Goal: Task Accomplishment & Management: Manage account settings

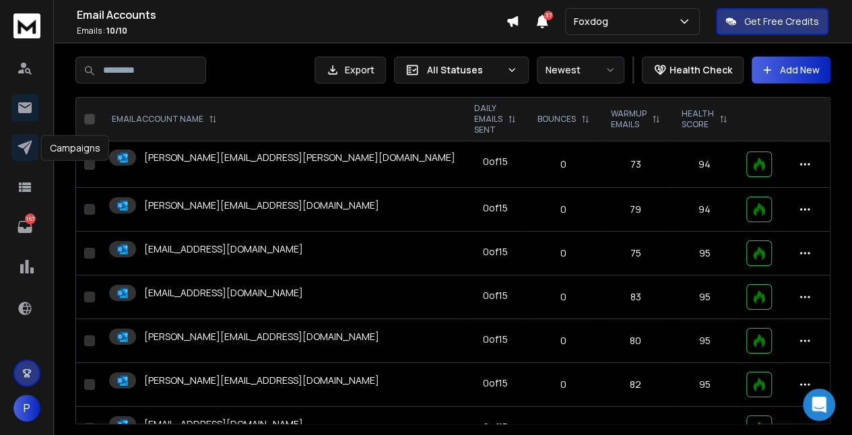
click at [22, 145] on icon at bounding box center [25, 147] width 14 height 14
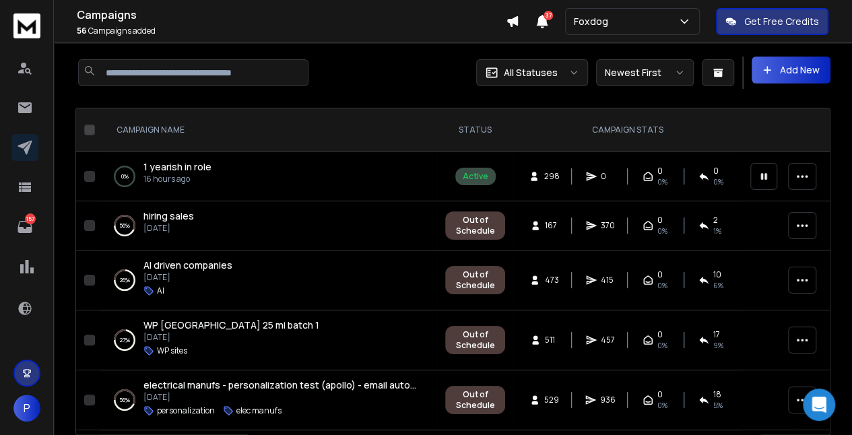
click at [306, 172] on div "0 % 1 yearish in role 16 hours ago" at bounding box center [269, 176] width 310 height 32
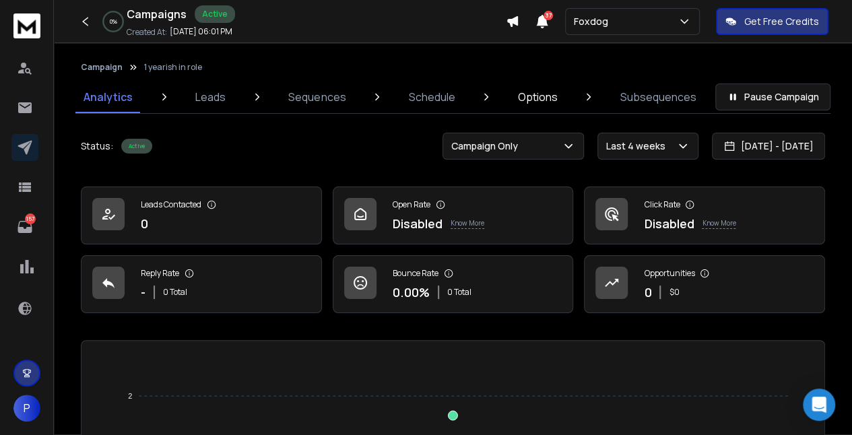
click at [525, 92] on p "Options" at bounding box center [538, 97] width 40 height 16
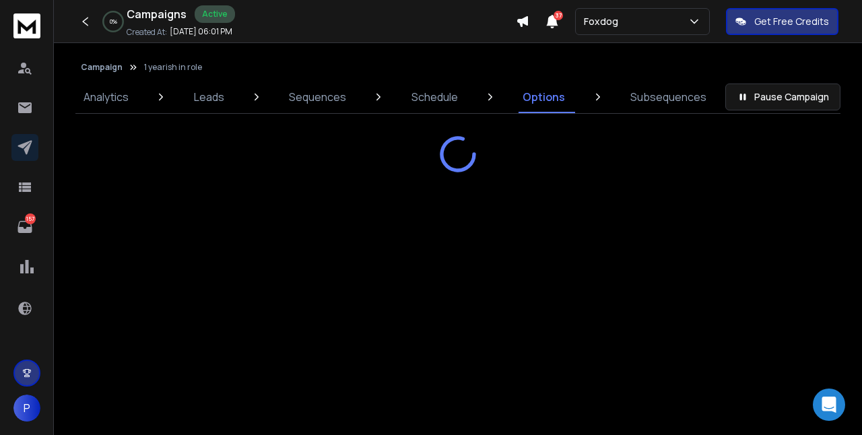
select select "**********"
select select "*"
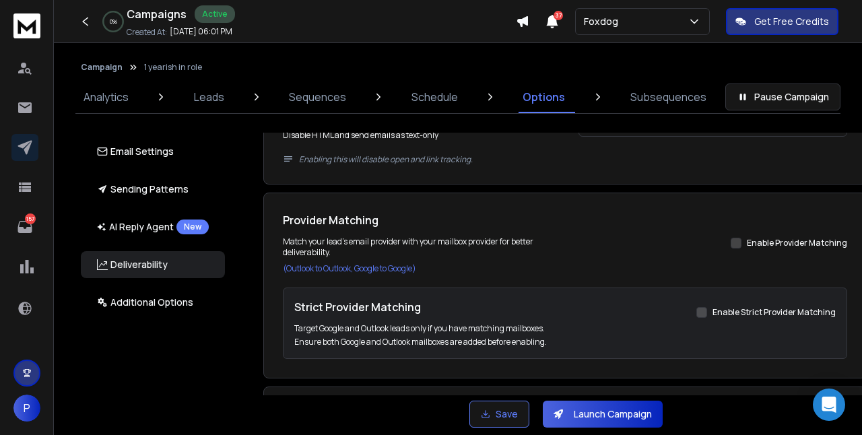
scroll to position [1750, 0]
click at [736, 239] on button "Enable Provider Matching" at bounding box center [735, 244] width 11 height 11
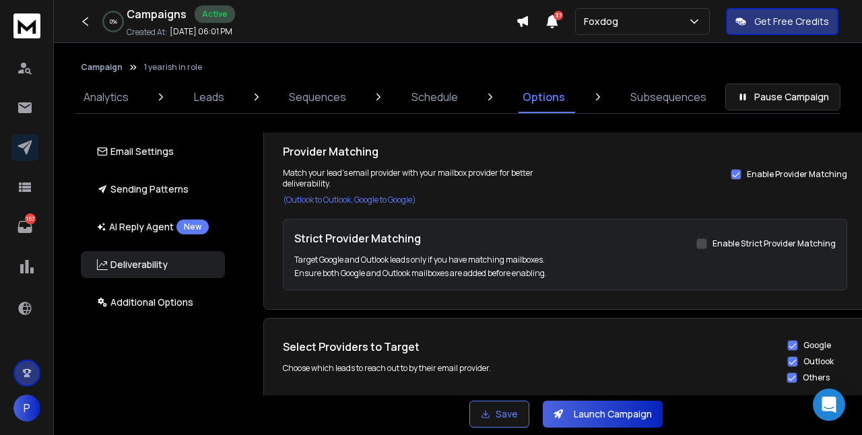
scroll to position [1952, 0]
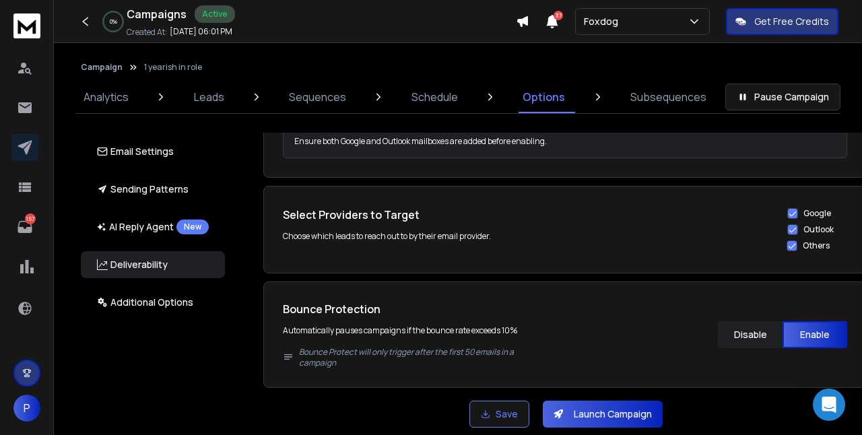
click at [592, 415] on button "Launch Campaign" at bounding box center [603, 414] width 120 height 27
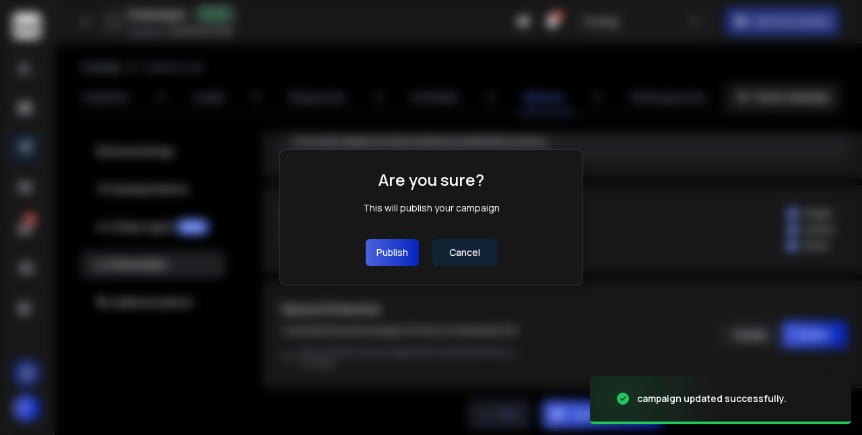
click at [398, 250] on button "Publish" at bounding box center [392, 252] width 53 height 27
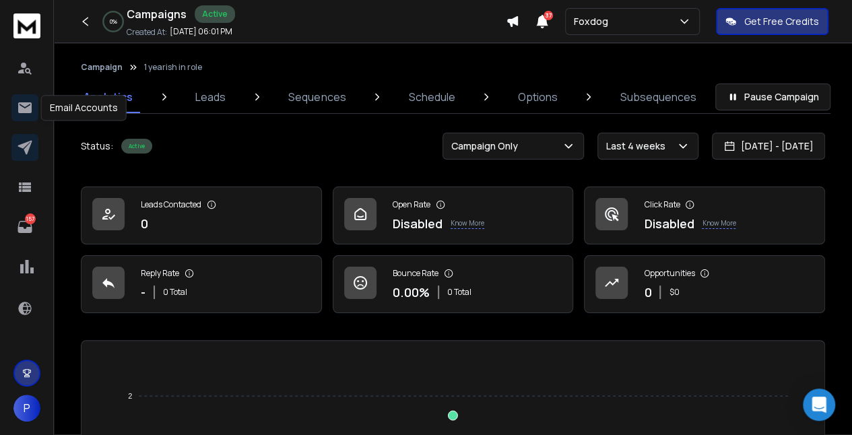
click at [29, 105] on icon at bounding box center [25, 108] width 16 height 16
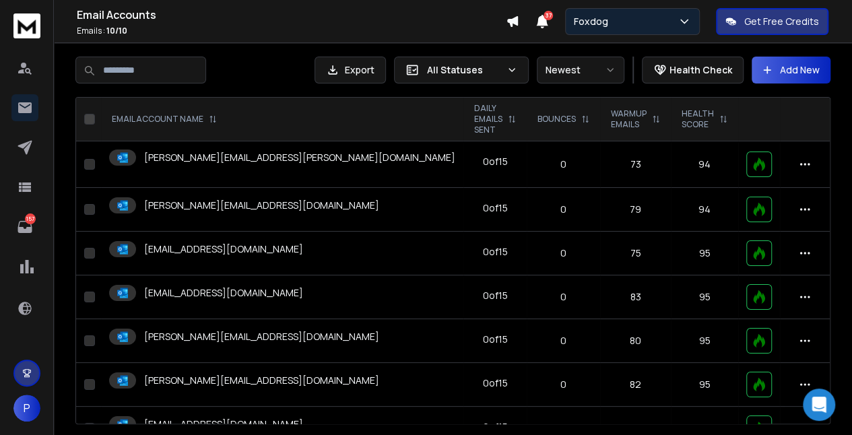
click at [669, 22] on div "Foxdog" at bounding box center [632, 21] width 117 height 13
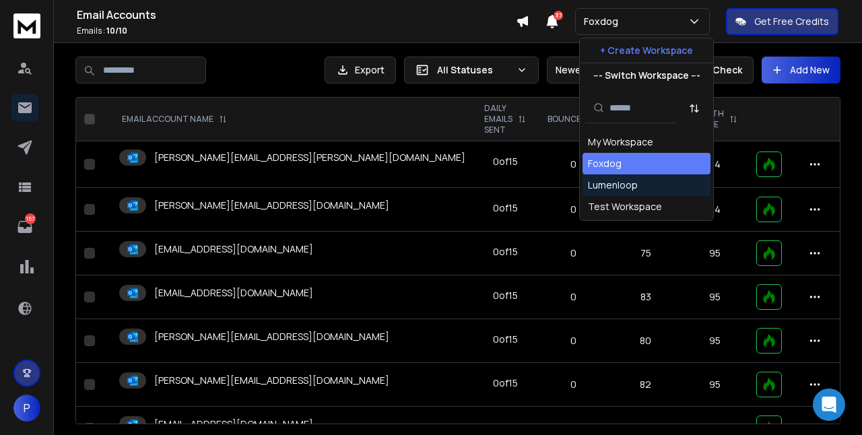
click at [635, 186] on div "Lumenloop" at bounding box center [613, 184] width 50 height 13
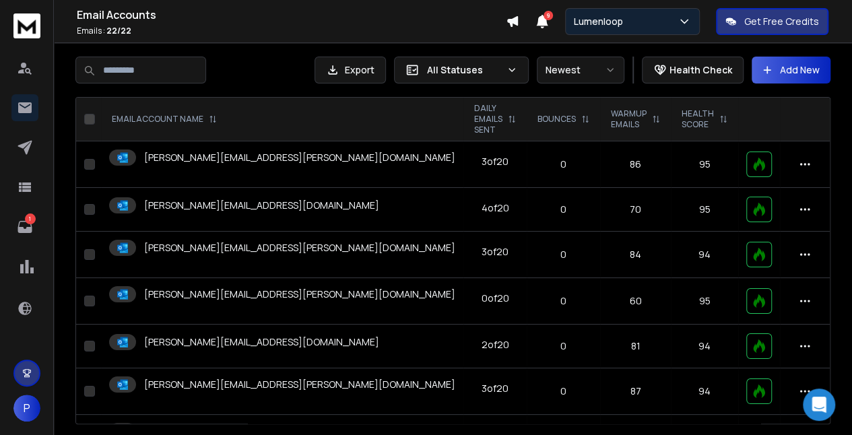
click at [675, 21] on div "Lumenloop" at bounding box center [632, 21] width 117 height 13
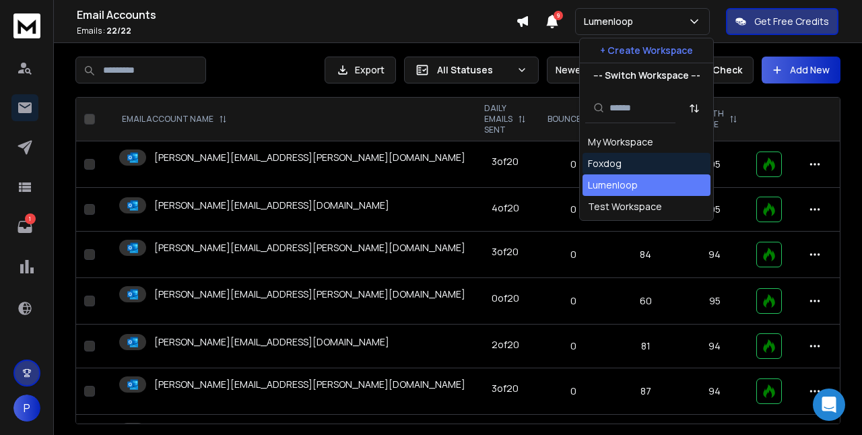
click at [640, 164] on div "Foxdog" at bounding box center [646, 164] width 128 height 22
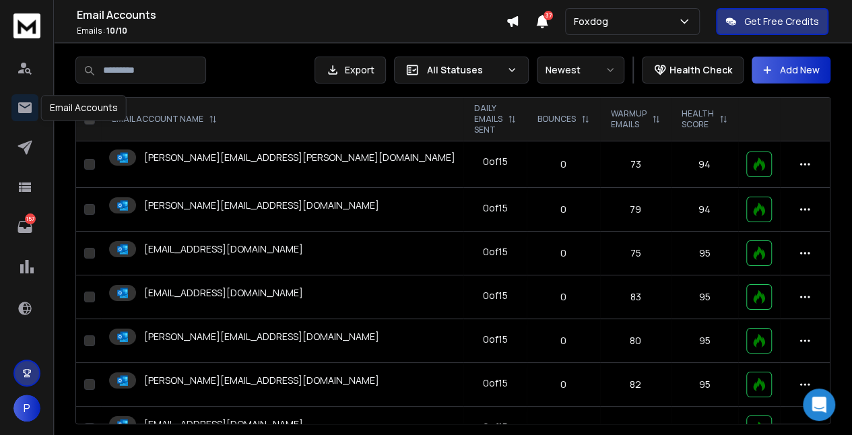
click at [30, 106] on icon at bounding box center [24, 107] width 13 height 11
click at [611, 28] on p "Foxdog" at bounding box center [594, 21] width 40 height 13
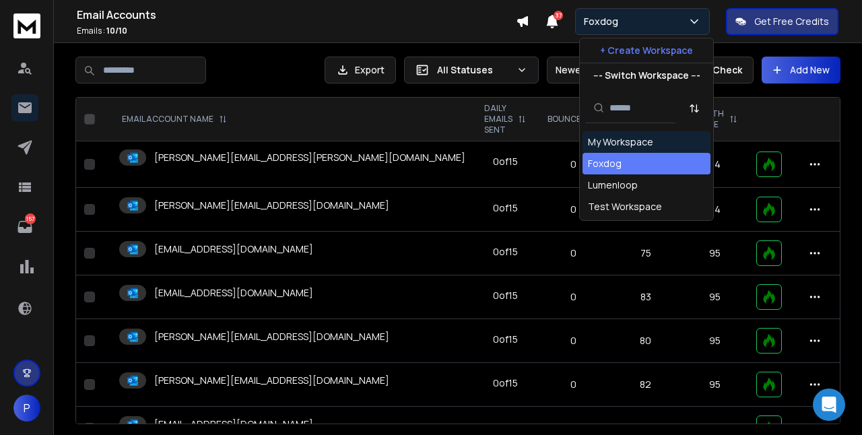
click at [622, 24] on p "Foxdog" at bounding box center [604, 21] width 40 height 13
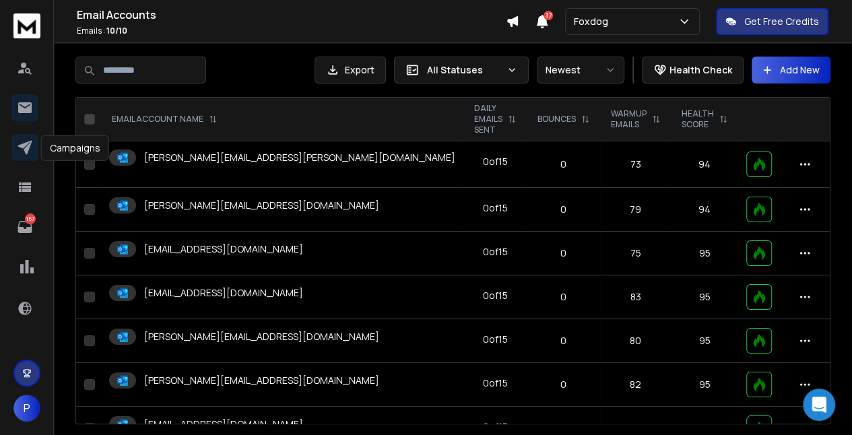
click at [24, 149] on icon at bounding box center [25, 147] width 16 height 16
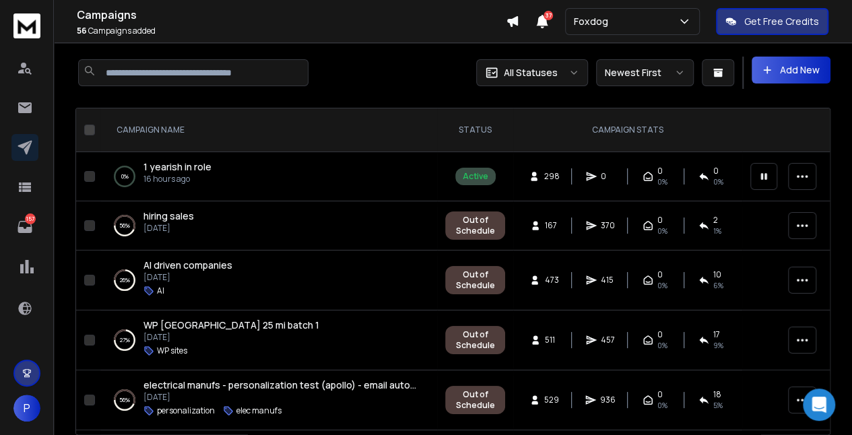
click at [228, 179] on div "0 % 1 yearish in role 16 hours ago" at bounding box center [269, 176] width 310 height 32
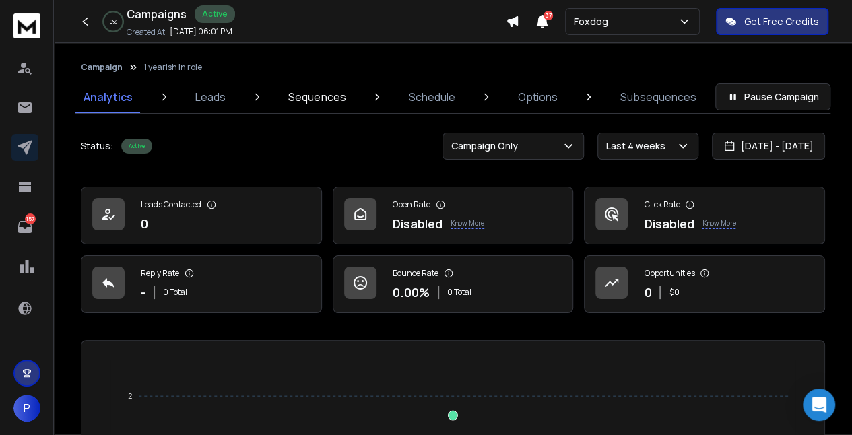
click at [335, 96] on p "Sequences" at bounding box center [316, 97] width 57 height 16
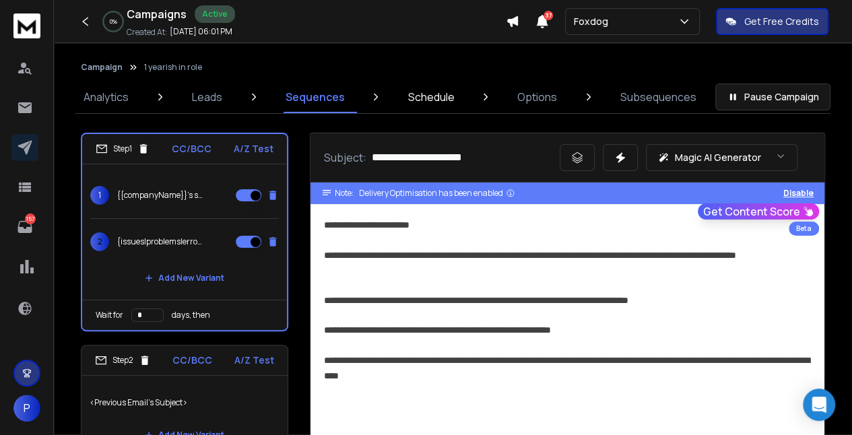
click at [431, 96] on p "Schedule" at bounding box center [430, 97] width 46 height 16
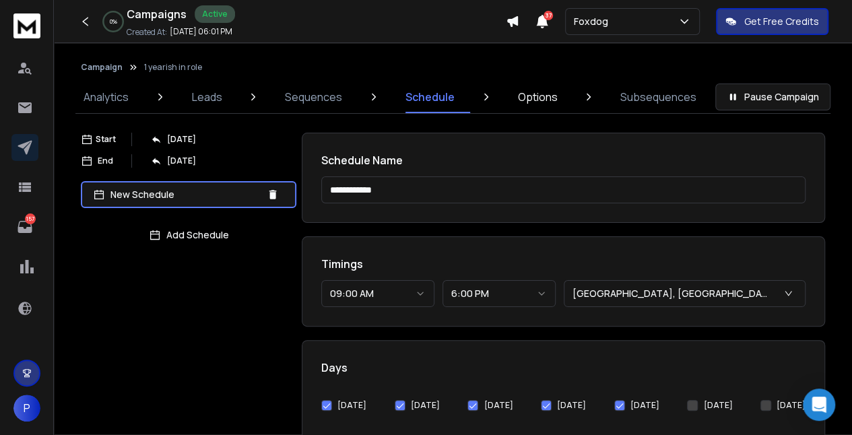
click at [546, 98] on p "Options" at bounding box center [537, 97] width 40 height 16
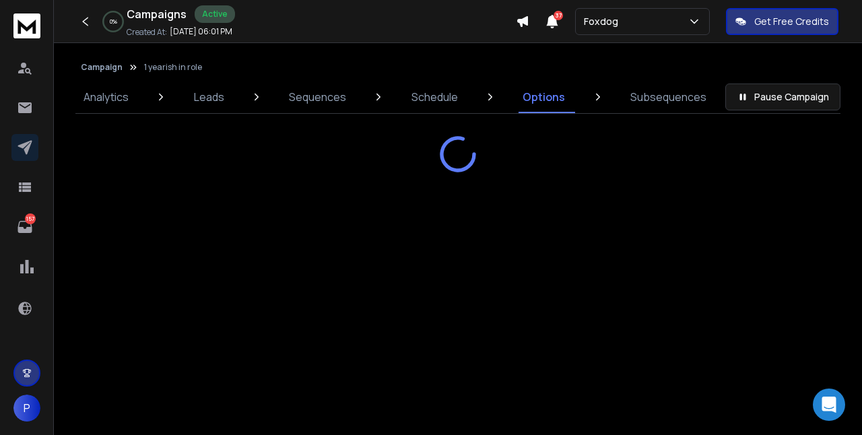
select select "**********"
select select "*"
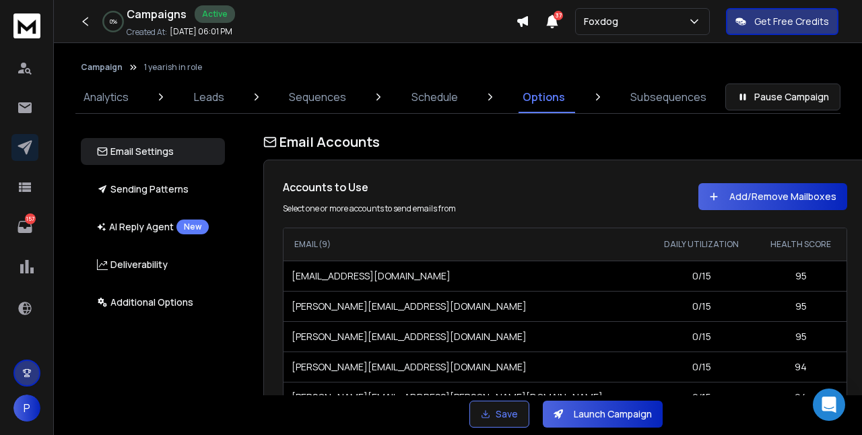
click at [592, 416] on button "Launch Campaign" at bounding box center [603, 414] width 120 height 27
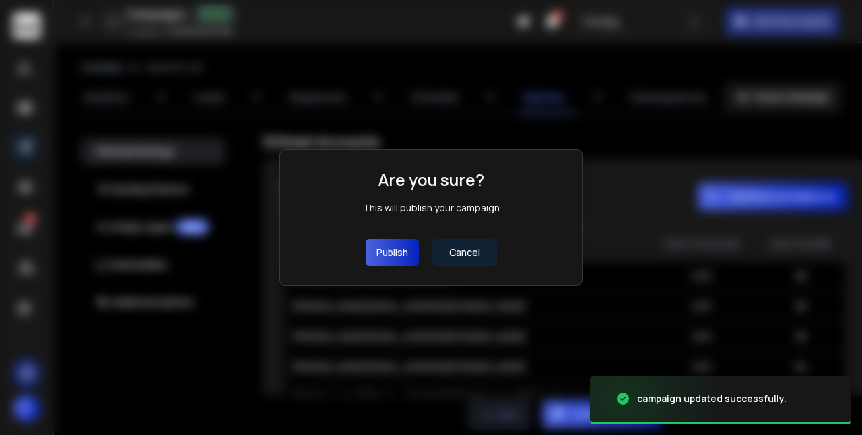
click at [381, 246] on button "Publish" at bounding box center [392, 252] width 53 height 27
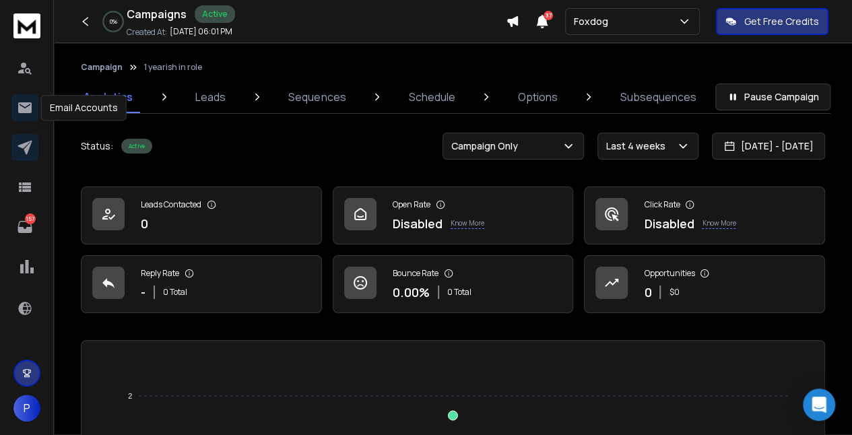
click at [28, 108] on icon at bounding box center [24, 107] width 13 height 11
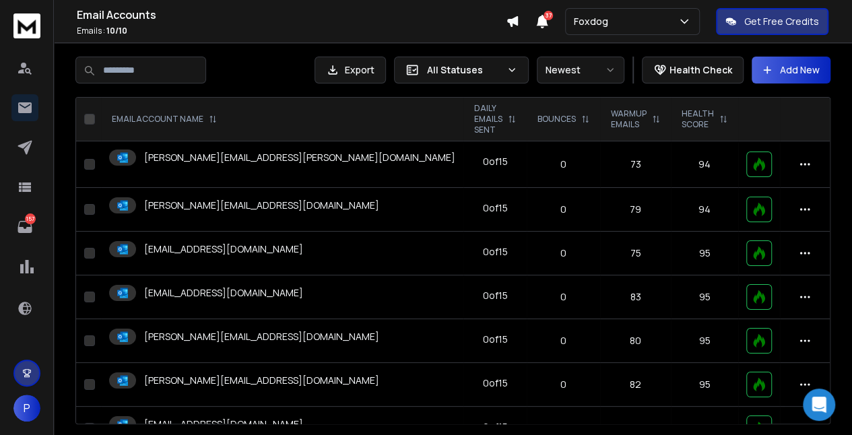
click at [287, 162] on p "[PERSON_NAME][EMAIL_ADDRESS][PERSON_NAME][DOMAIN_NAME]" at bounding box center [299, 157] width 311 height 13
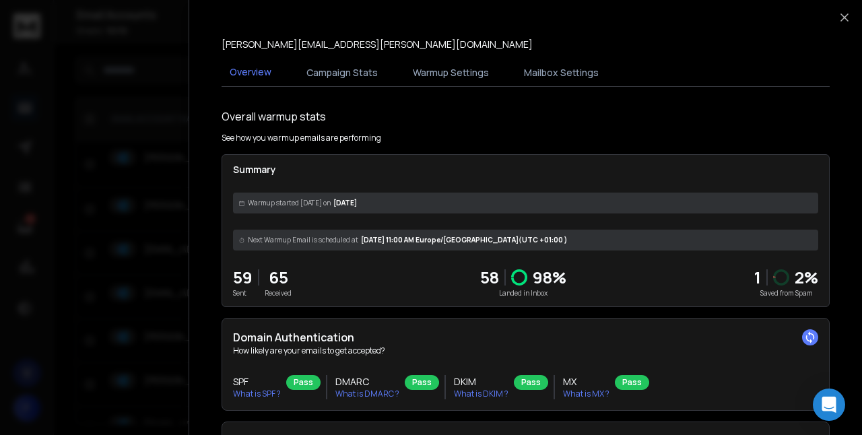
click at [343, 61] on button "Campaign Stats" at bounding box center [342, 73] width 88 height 30
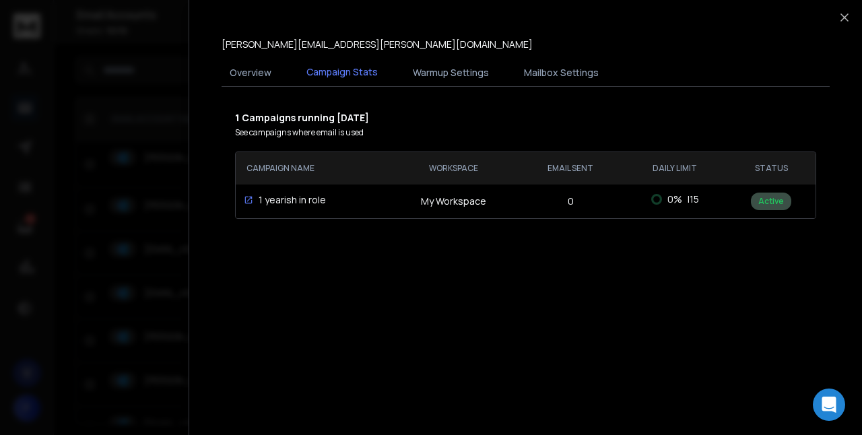
click at [446, 61] on button "Warmup Settings" at bounding box center [451, 73] width 92 height 30
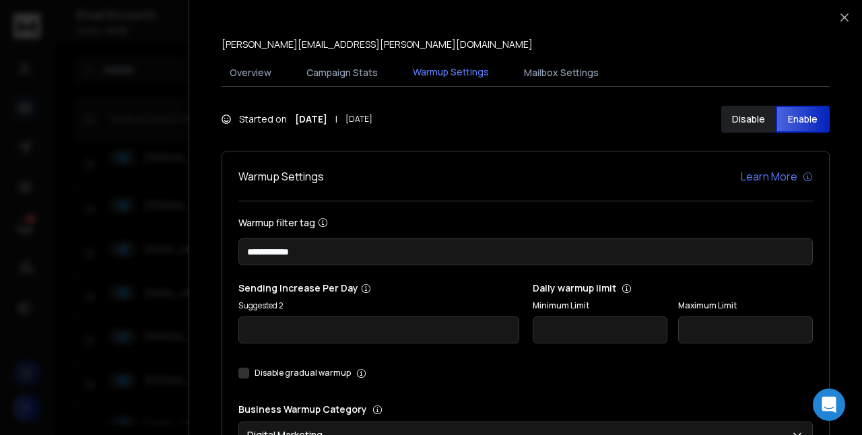
click at [549, 67] on button "Mailbox Settings" at bounding box center [561, 73] width 91 height 30
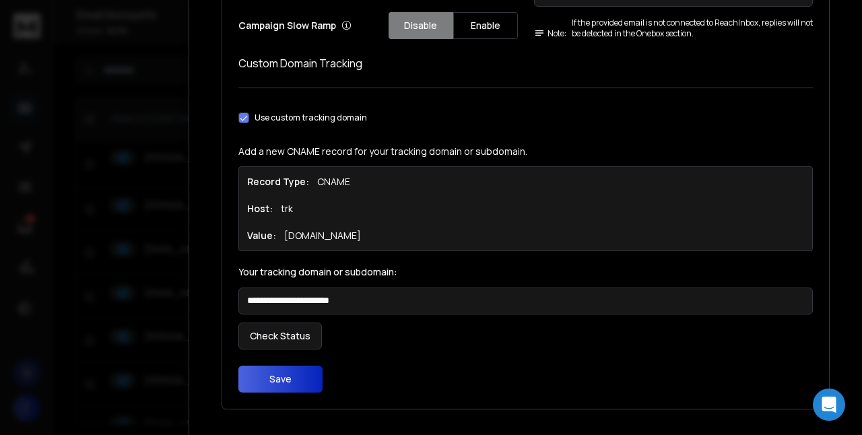
scroll to position [635, 0]
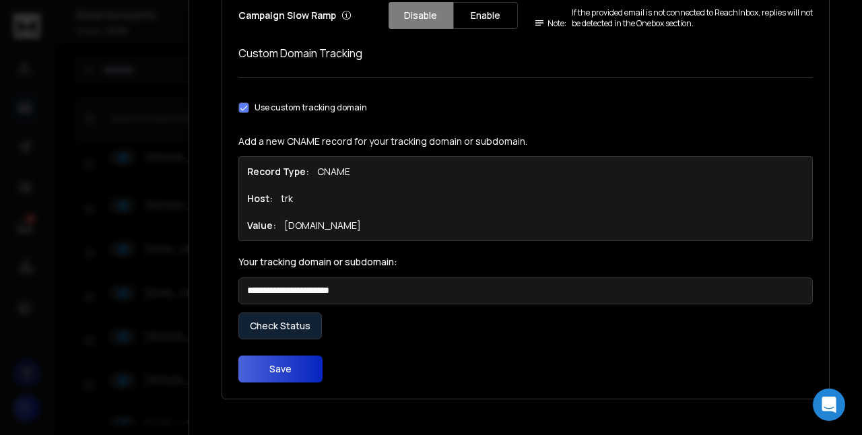
click at [277, 328] on button "Check Status" at bounding box center [279, 325] width 83 height 27
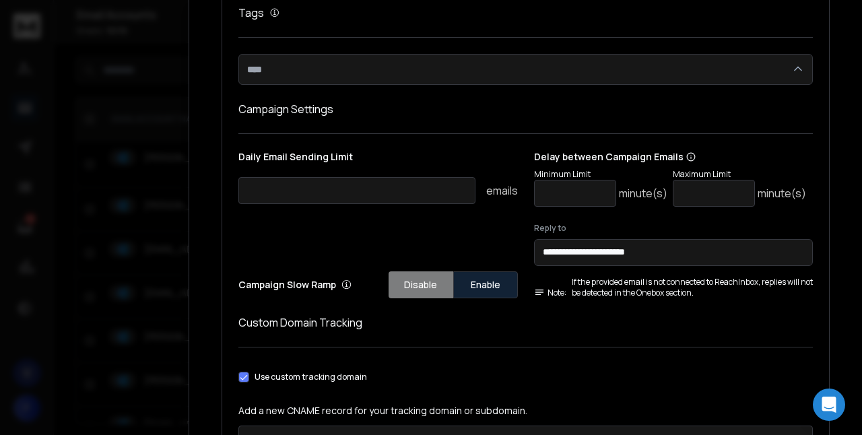
click at [491, 279] on button "Enable" at bounding box center [485, 284] width 65 height 27
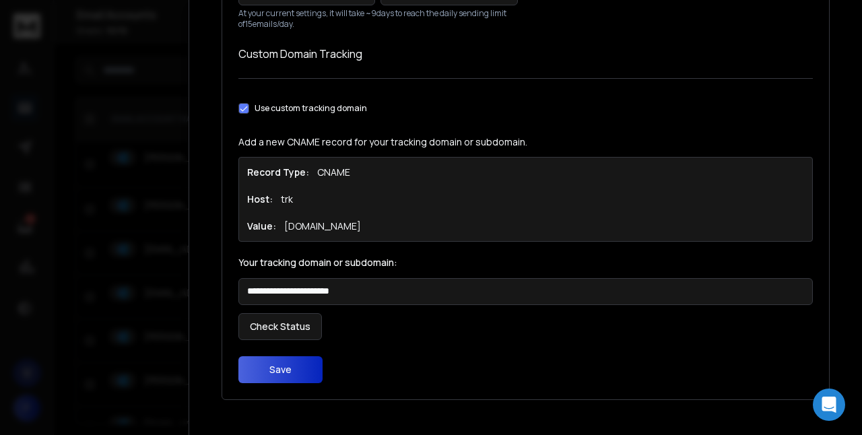
scroll to position [664, 0]
click at [291, 366] on button "Save" at bounding box center [280, 368] width 84 height 27
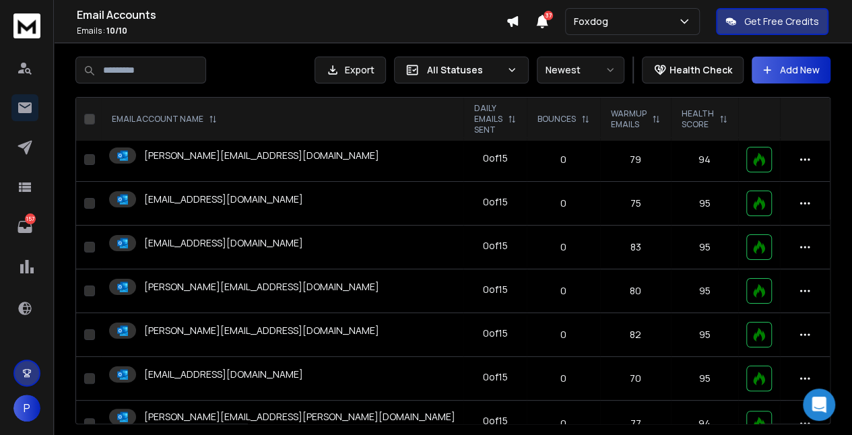
scroll to position [0, 0]
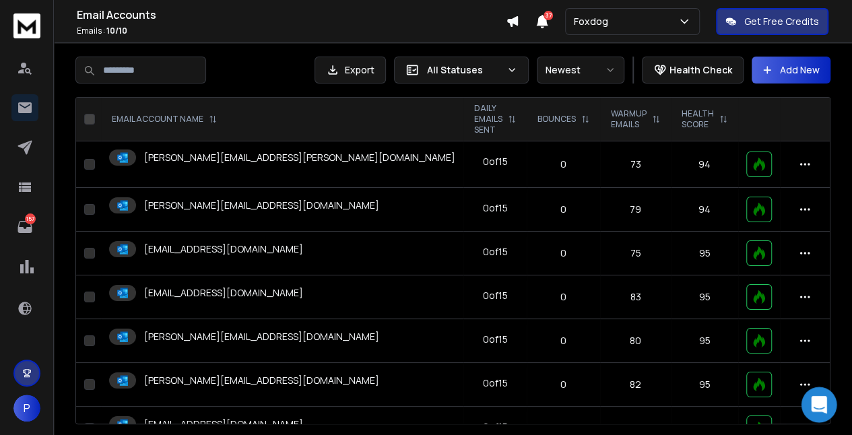
click at [823, 403] on icon "Open Intercom Messenger" at bounding box center [818, 405] width 15 height 18
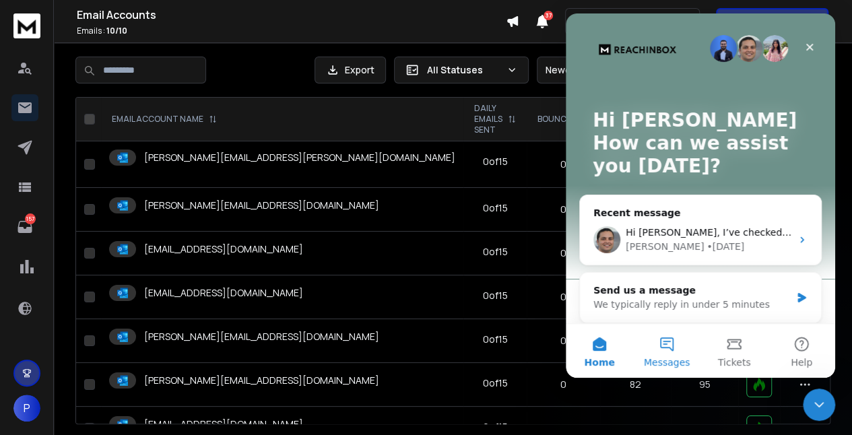
click at [664, 347] on button "Messages" at bounding box center [666, 351] width 67 height 54
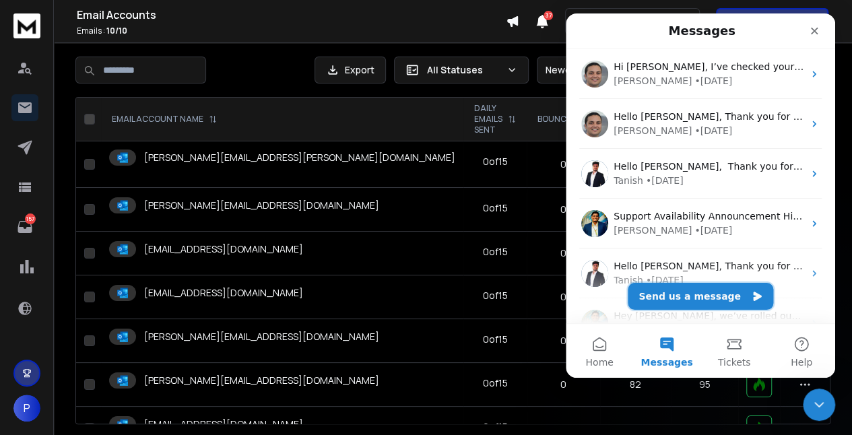
click at [688, 296] on button "Send us a message" at bounding box center [699, 296] width 145 height 27
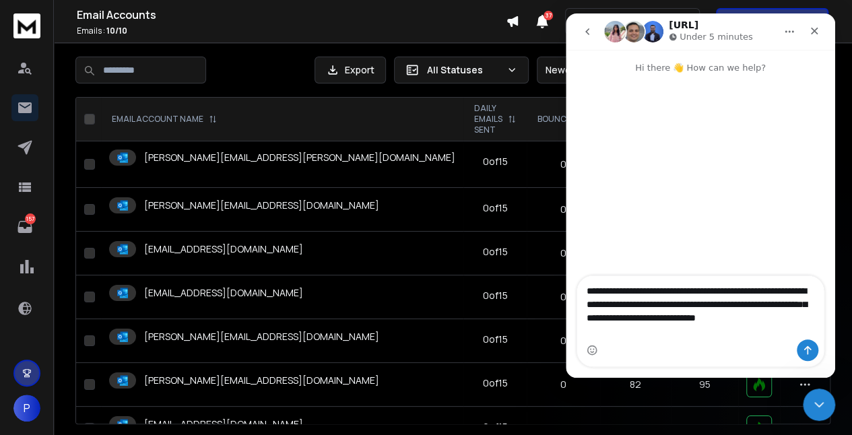
click at [806, 315] on textarea "**********" at bounding box center [700, 307] width 247 height 63
click at [697, 330] on textarea "**********" at bounding box center [700, 307] width 247 height 63
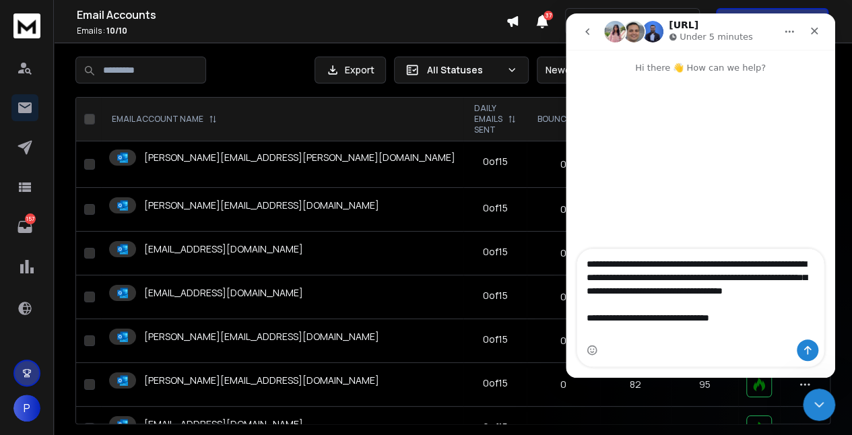
type textarea "**********"
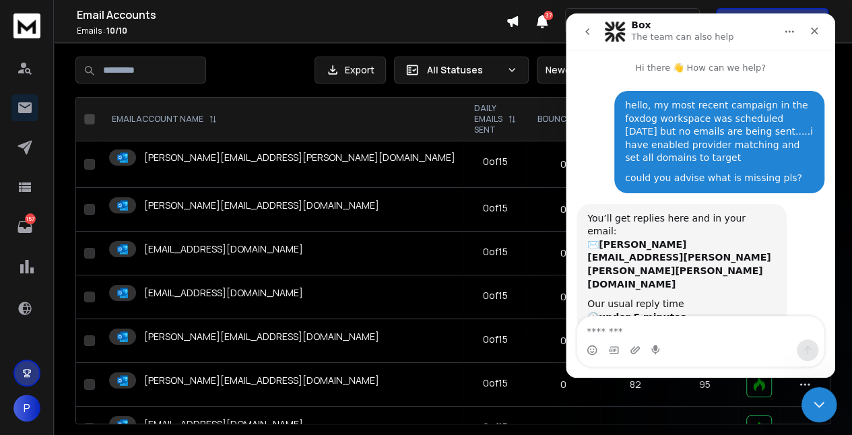
click at [809, 409] on icon "Close Intercom Messenger" at bounding box center [816, 402] width 16 height 16
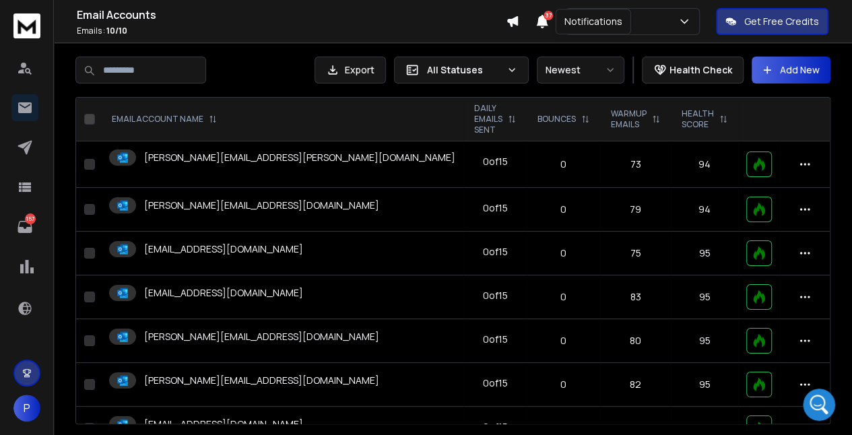
click at [546, 19] on icon at bounding box center [542, 20] width 12 height 13
click at [683, 26] on icon "button" at bounding box center [683, 21] width 13 height 13
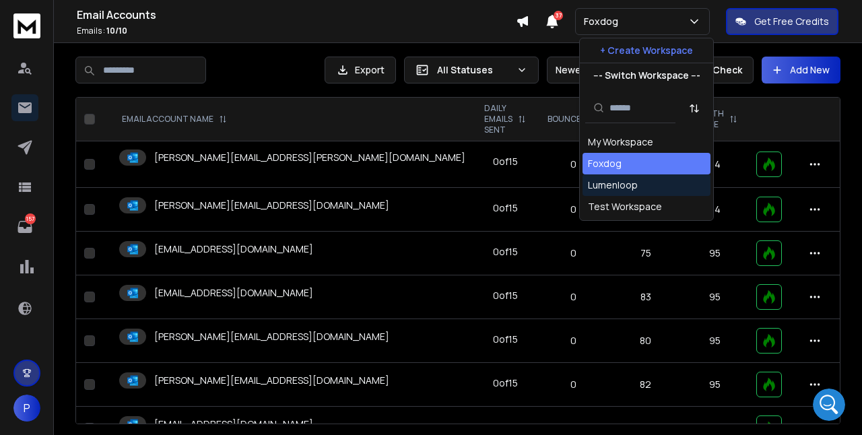
click at [633, 182] on div "Lumenloop" at bounding box center [613, 184] width 50 height 13
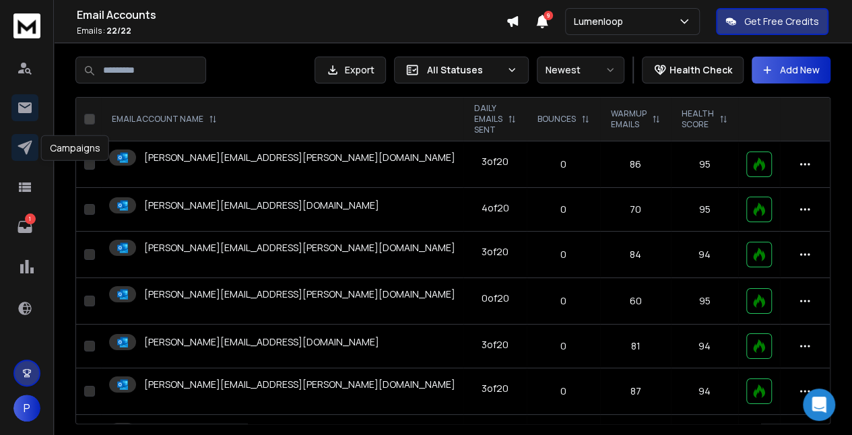
click at [20, 149] on icon at bounding box center [25, 147] width 16 height 16
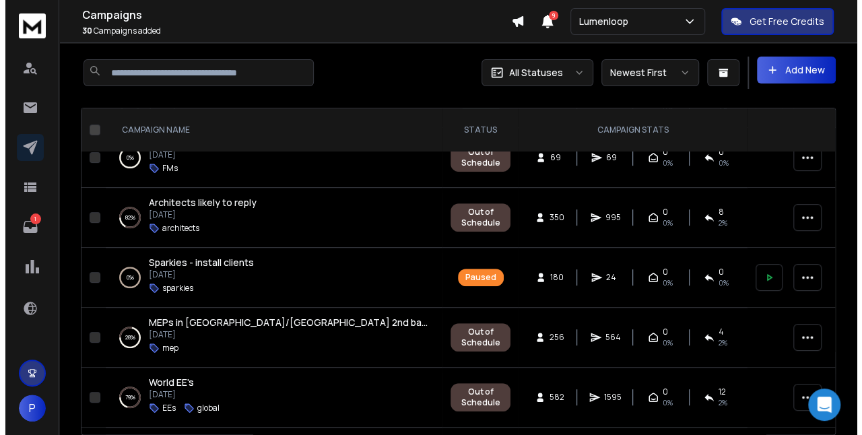
scroll to position [337, 0]
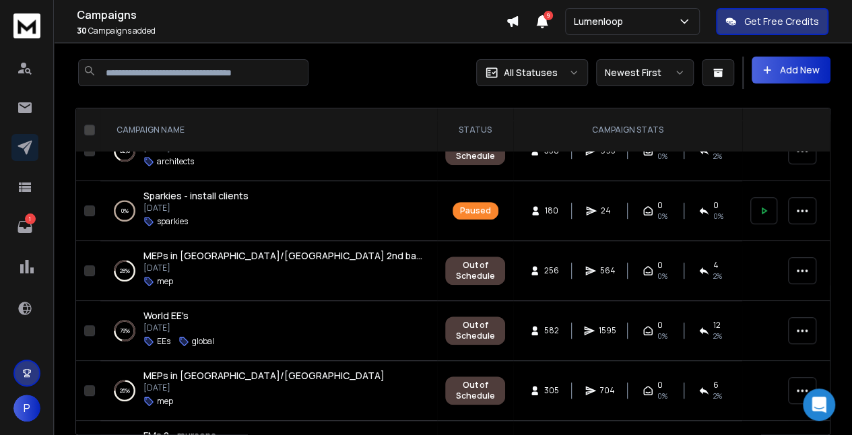
click at [241, 322] on div "79 % World EE's [DATE] EEs global" at bounding box center [269, 330] width 310 height 43
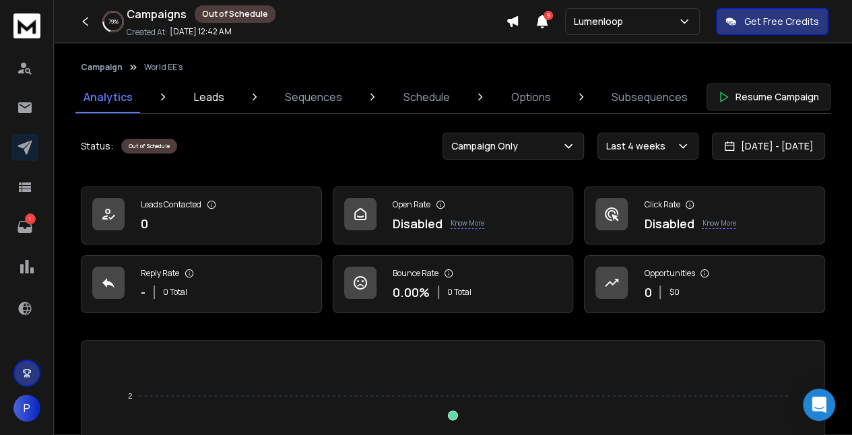
click at [217, 98] on p "Leads" at bounding box center [209, 97] width 30 height 16
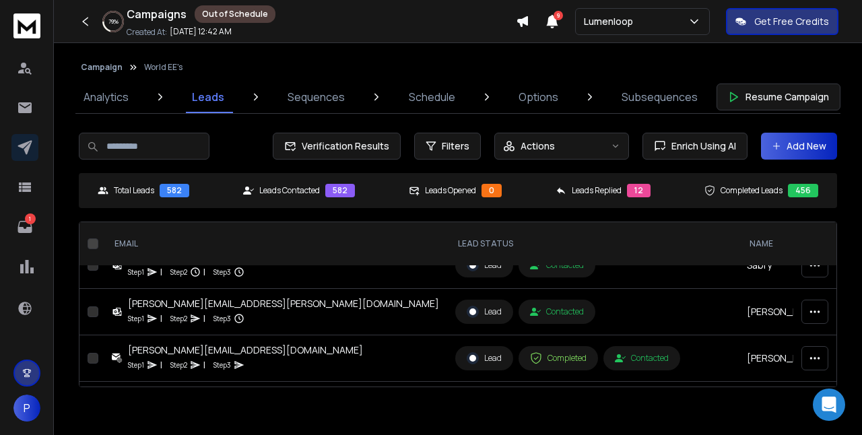
scroll to position [3355, 0]
